Goal: Check status: Check status

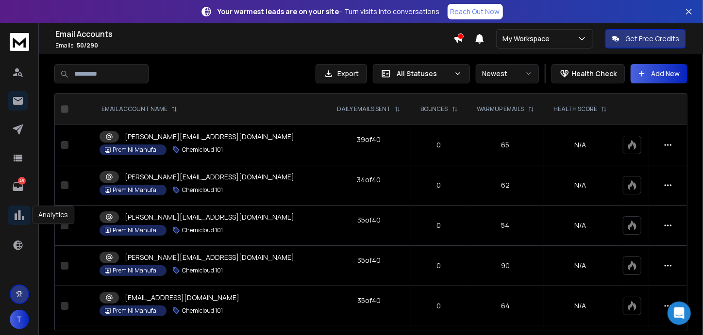
click at [20, 216] on icon at bounding box center [19, 215] width 15 height 15
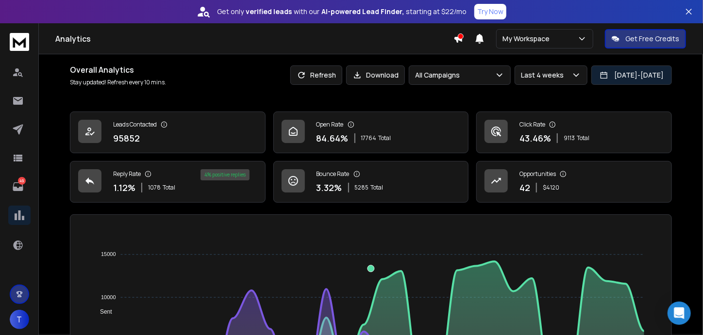
click at [621, 78] on button "[DATE] - [DATE]" at bounding box center [631, 75] width 81 height 19
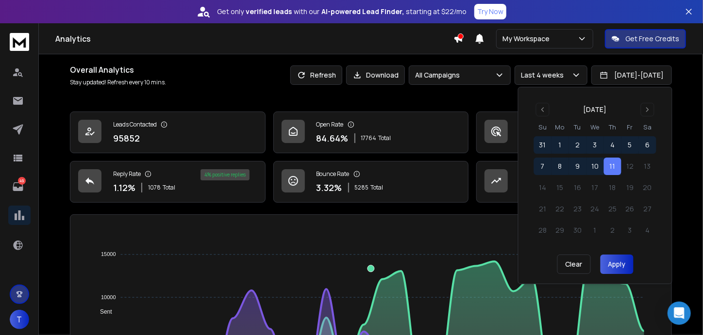
click at [614, 172] on button "11" at bounding box center [612, 166] width 17 height 17
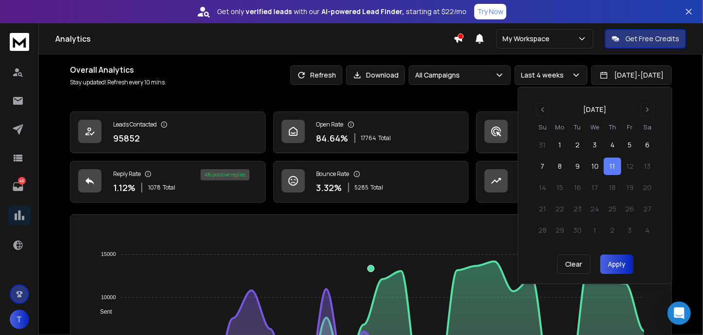
click at [613, 166] on button "11" at bounding box center [612, 166] width 17 height 17
click at [607, 260] on button "Apply" at bounding box center [616, 264] width 33 height 19
